Goal: Task Accomplishment & Management: Use online tool/utility

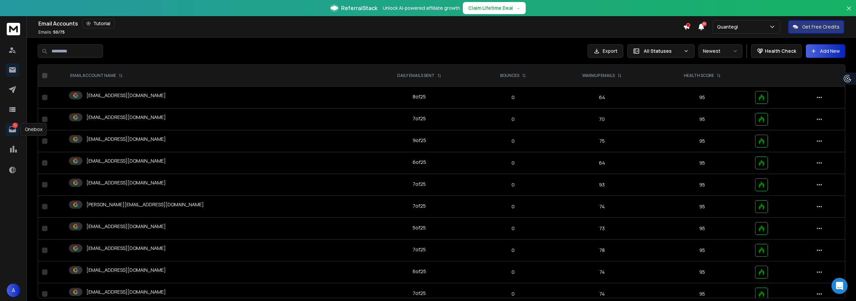
click at [15, 126] on p "1" at bounding box center [14, 125] width 5 height 5
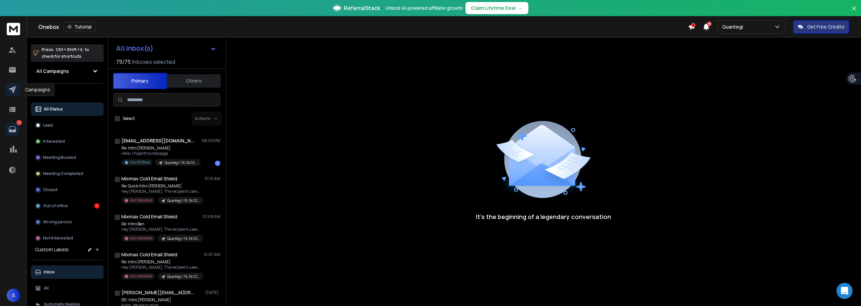
click at [12, 88] on icon at bounding box center [12, 89] width 7 height 7
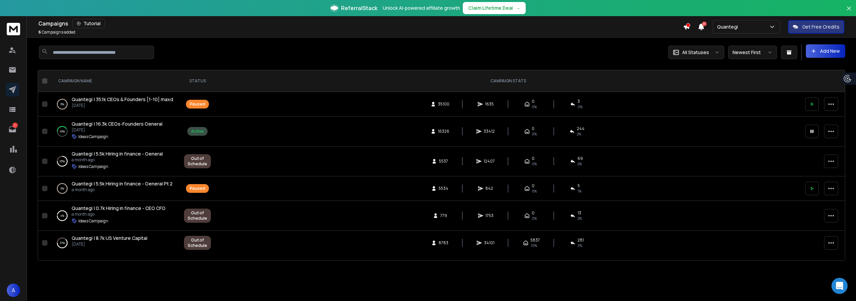
click at [125, 124] on span "Quantegi | 16.3k CEOs-Founders General" at bounding box center [117, 124] width 91 height 6
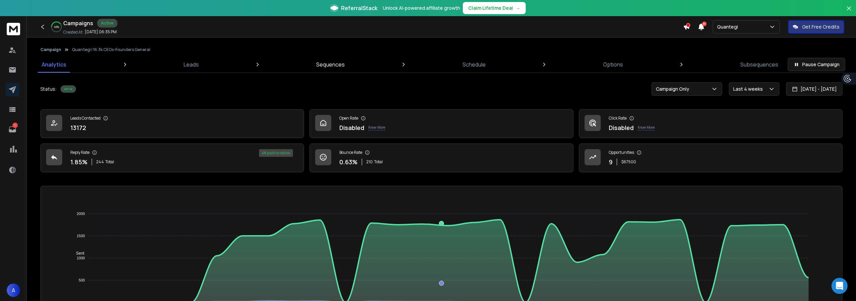
click at [333, 64] on p "Sequences" at bounding box center [330, 65] width 29 height 8
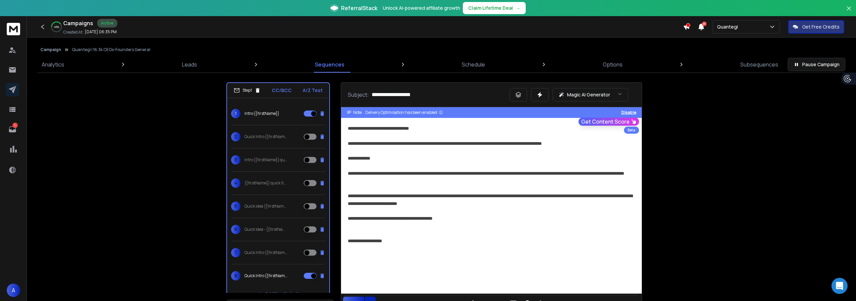
click at [262, 138] on p "Quick Intro {{firstName}}" at bounding box center [266, 136] width 43 height 5
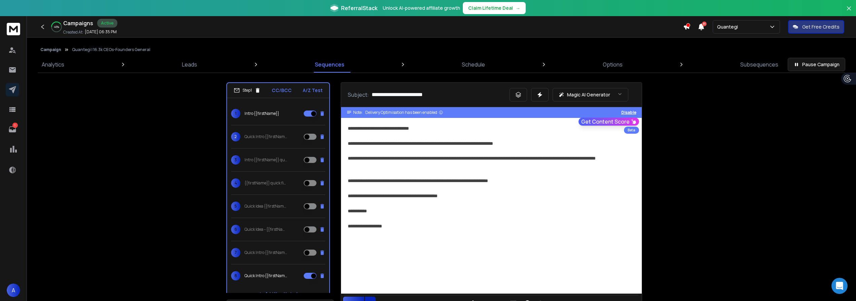
click at [265, 158] on p "Intro {{firstName}} quick idea" at bounding box center [266, 159] width 43 height 5
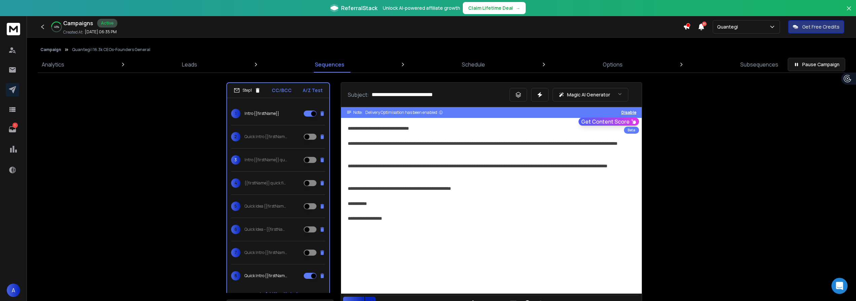
click at [267, 180] on div "4 {{firstName}} quick finance win" at bounding box center [259, 183] width 57 height 9
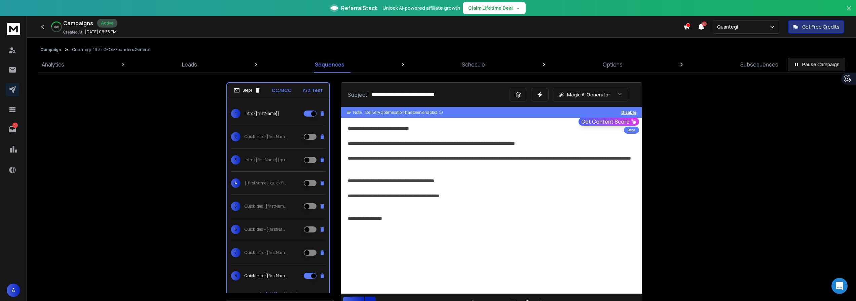
click at [267, 208] on p "Quick idea {{firstName}}" at bounding box center [266, 206] width 43 height 5
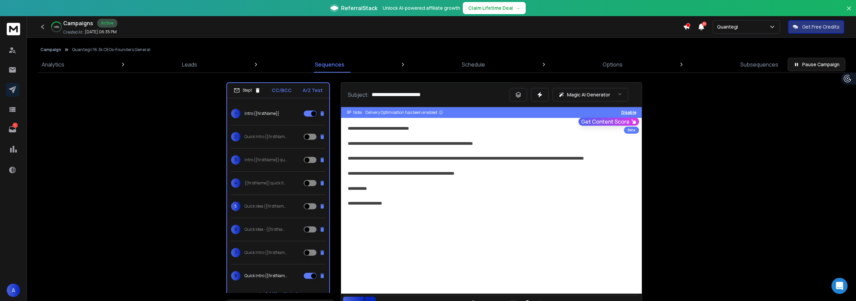
click at [265, 229] on p "Quick Idea - {{firstName}}" at bounding box center [266, 229] width 43 height 5
click at [270, 250] on div "7 Quick Intro {{firstName}}" at bounding box center [259, 252] width 57 height 9
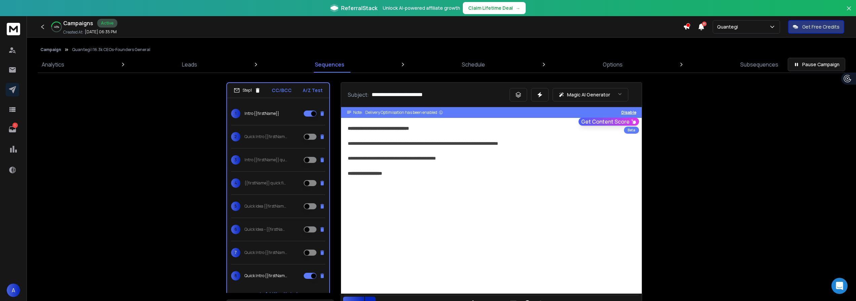
click at [269, 274] on p "Quick Intro {{firstName}}" at bounding box center [266, 275] width 43 height 5
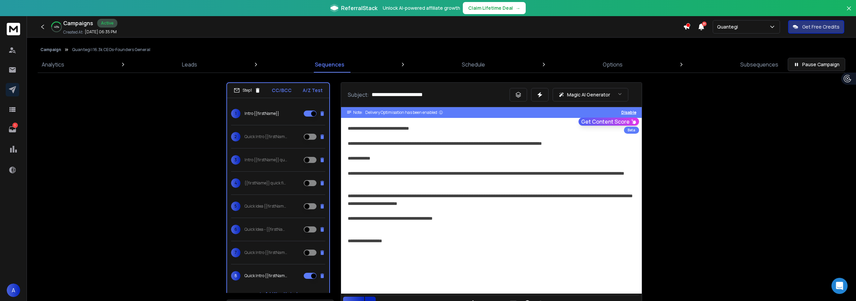
scroll to position [25, 0]
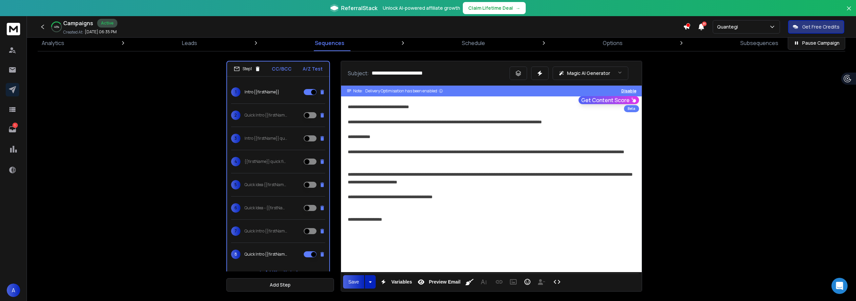
click at [269, 92] on div "1 Intro {{firstName}}" at bounding box center [255, 91] width 48 height 9
click at [274, 113] on p "Quick Intro {{firstName}}" at bounding box center [266, 115] width 43 height 5
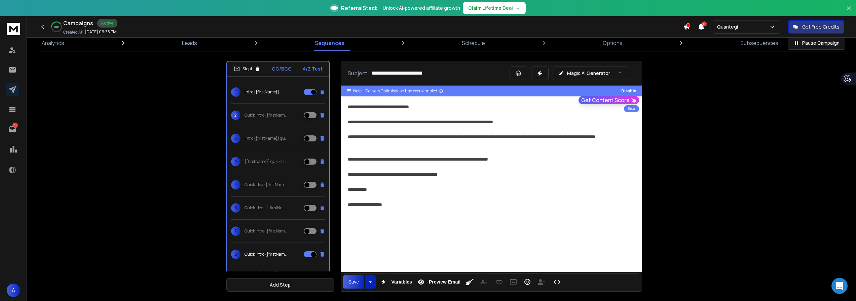
click at [264, 138] on div "3 Intro {{firstName}} quick idea" at bounding box center [259, 138] width 57 height 9
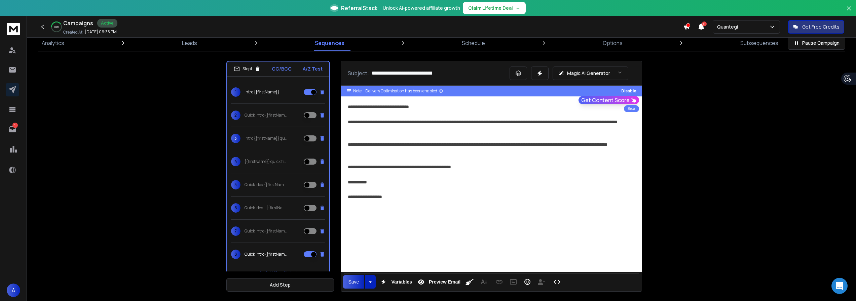
click at [263, 153] on div "4 {{firstName}} quick finance win" at bounding box center [278, 161] width 94 height 23
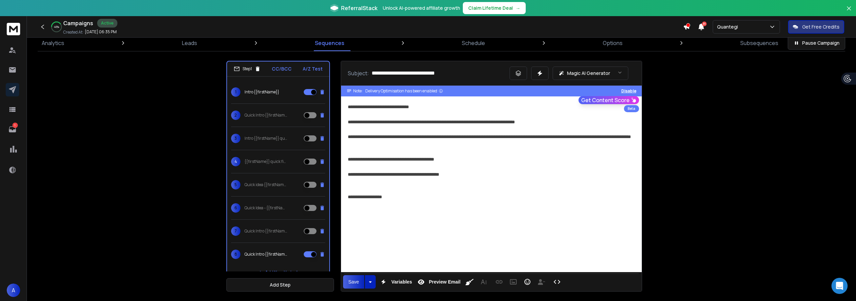
click at [261, 183] on p "Quick idea {{firstName}}" at bounding box center [266, 184] width 43 height 5
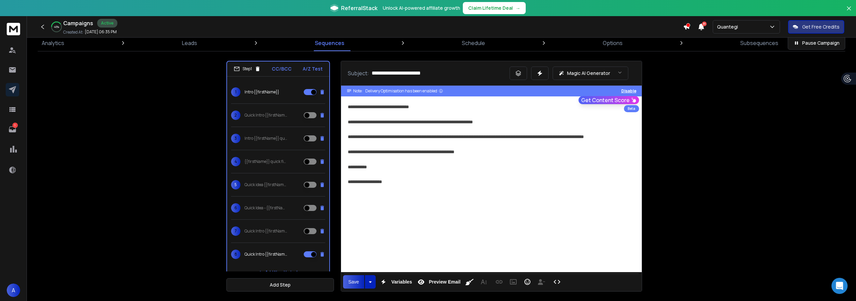
click at [263, 206] on p "Quick Idea - {{firstName}}" at bounding box center [266, 208] width 43 height 5
type input "**********"
